Goal: Task Accomplishment & Management: Use online tool/utility

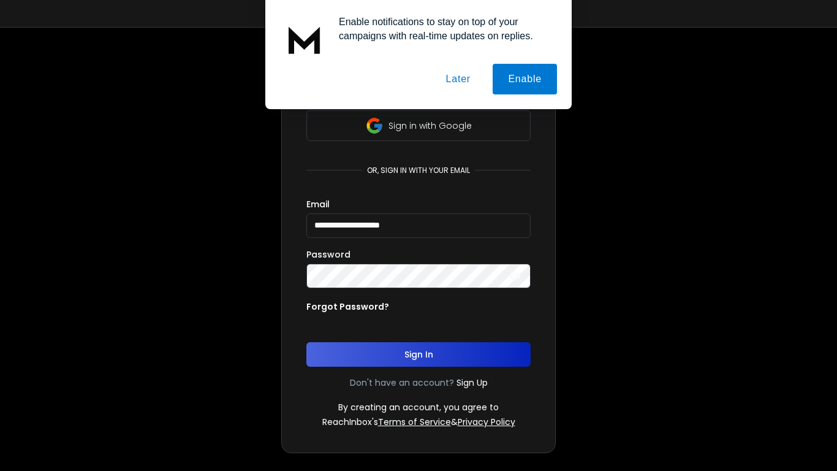
type input "**********"
click at [419, 354] on button "Sign In" at bounding box center [418, 354] width 224 height 25
